Goal: Task Accomplishment & Management: Use online tool/utility

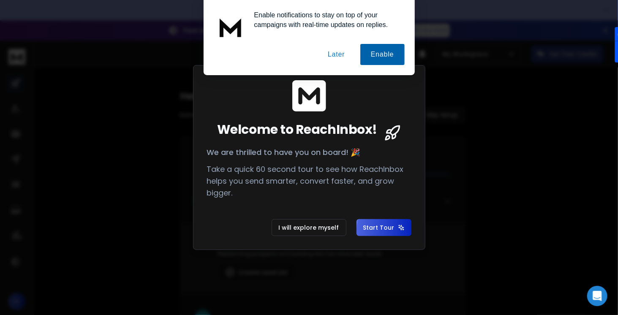
click at [391, 58] on button "Enable" at bounding box center [382, 54] width 44 height 21
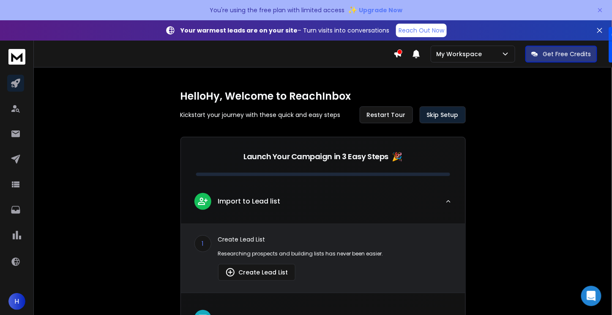
click at [439, 120] on button "Skip Setup" at bounding box center [442, 114] width 46 height 17
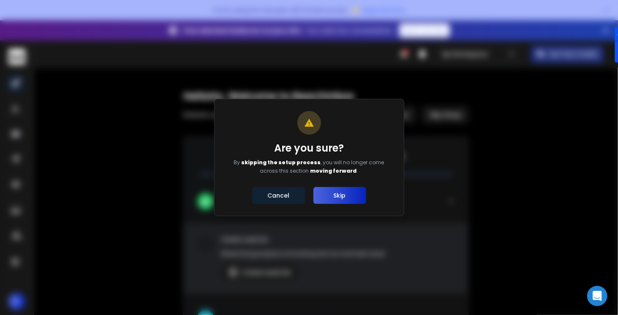
click at [328, 195] on button "Skip" at bounding box center [339, 195] width 53 height 17
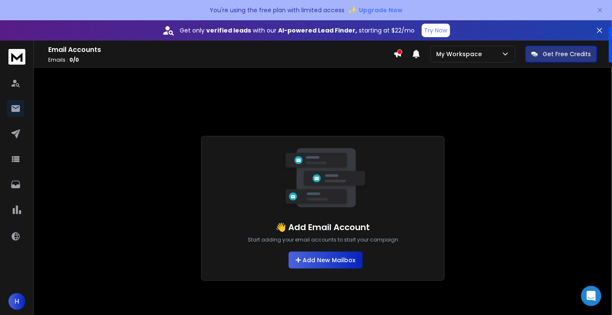
click at [338, 264] on button "Add New Mailbox" at bounding box center [326, 260] width 74 height 17
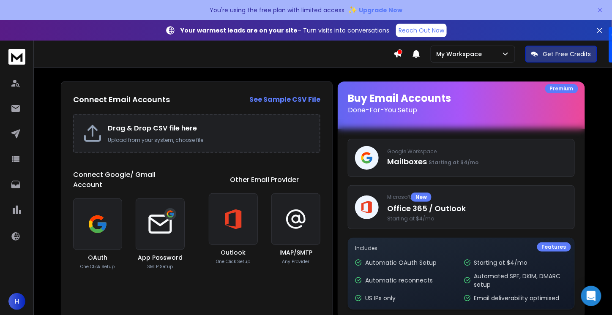
scroll to position [42, 0]
